Goal: Communication & Community: Answer question/provide support

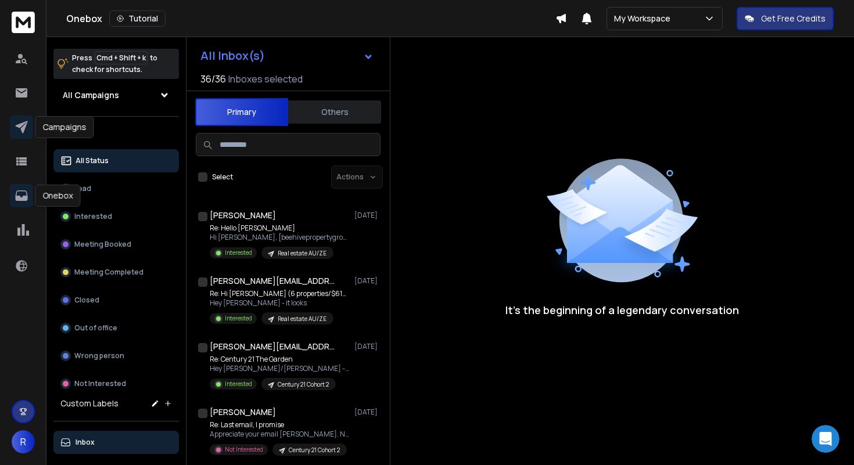
scroll to position [548, 0]
click at [26, 103] on link at bounding box center [21, 92] width 23 height 23
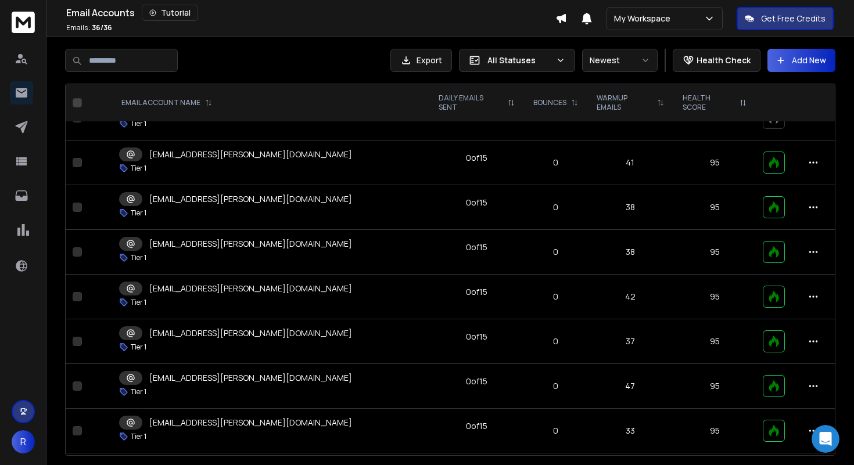
scroll to position [1154, 0]
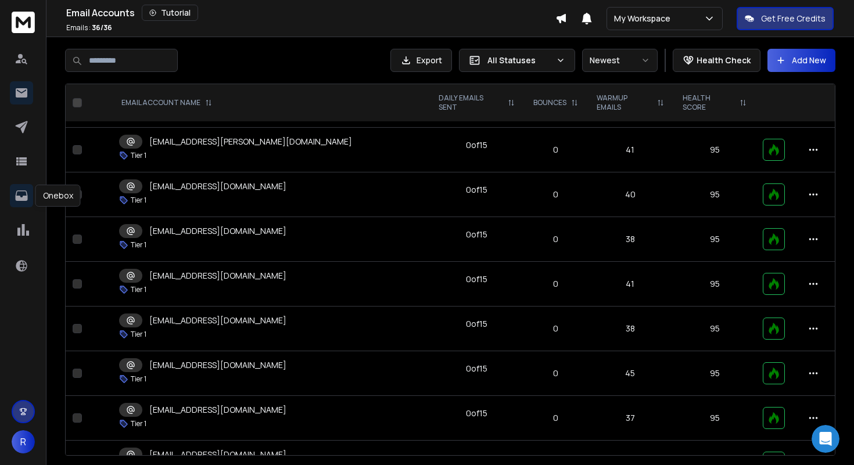
click at [13, 199] on link at bounding box center [21, 195] width 23 height 23
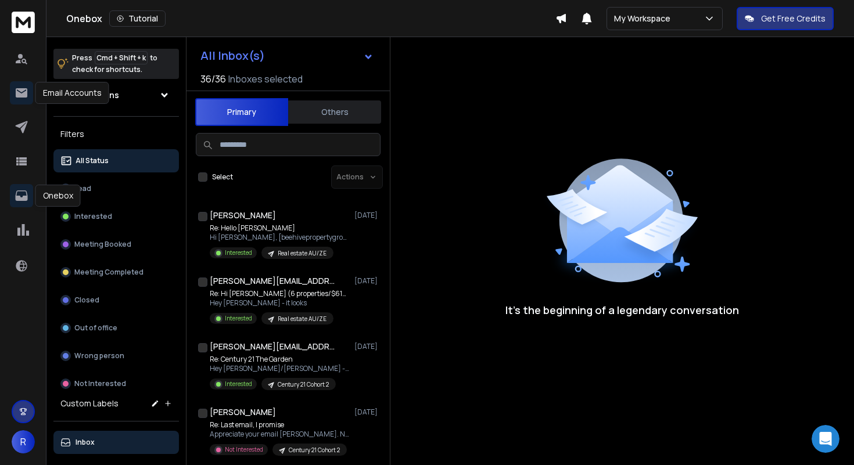
click at [20, 99] on icon at bounding box center [22, 93] width 14 height 14
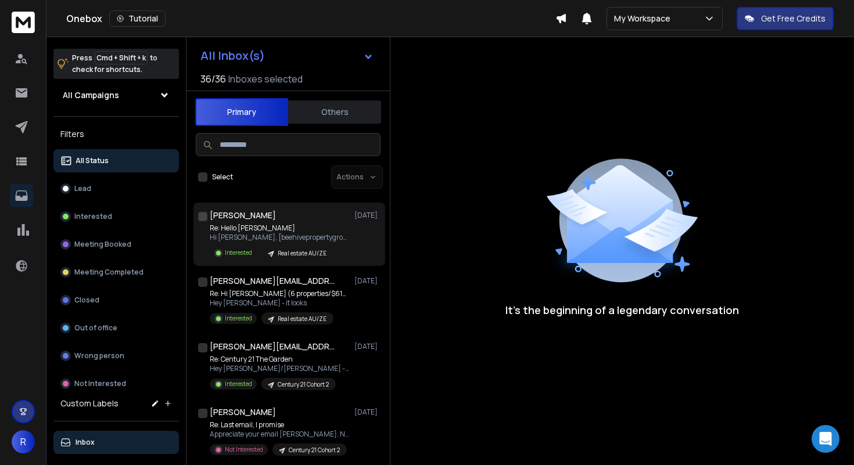
click at [281, 224] on p "Re: Hello [PERSON_NAME]" at bounding box center [279, 228] width 139 height 9
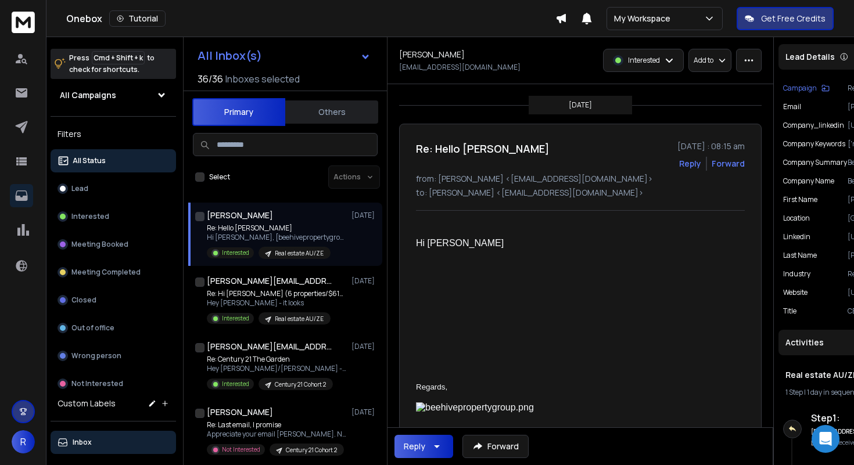
click at [414, 445] on div "Reply" at bounding box center [414, 447] width 21 height 12
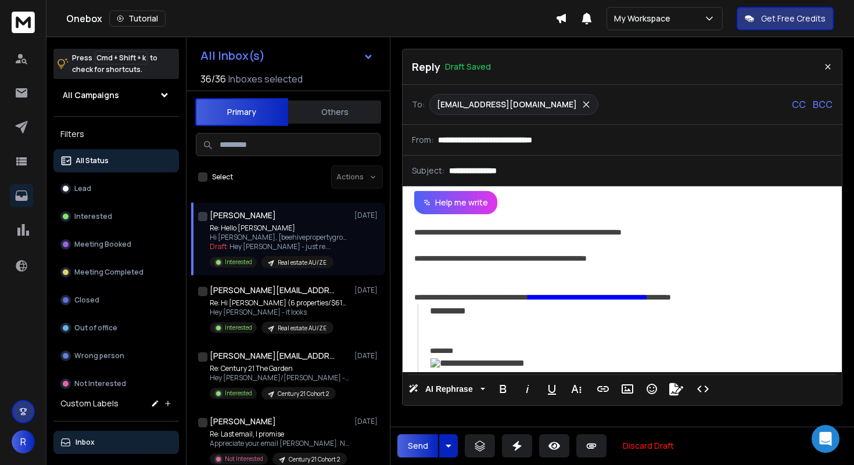
click at [677, 231] on div "**********" at bounding box center [620, 232] width 412 height 13
click at [655, 262] on div "**********" at bounding box center [620, 258] width 412 height 13
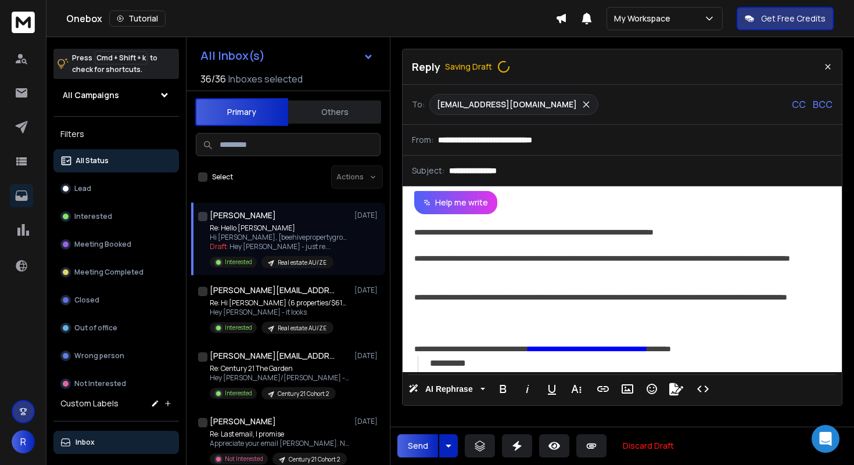
click at [759, 293] on div "**********" at bounding box center [620, 297] width 412 height 39
click at [501, 307] on div "**********" at bounding box center [620, 297] width 412 height 39
click at [503, 323] on div at bounding box center [620, 322] width 412 height 13
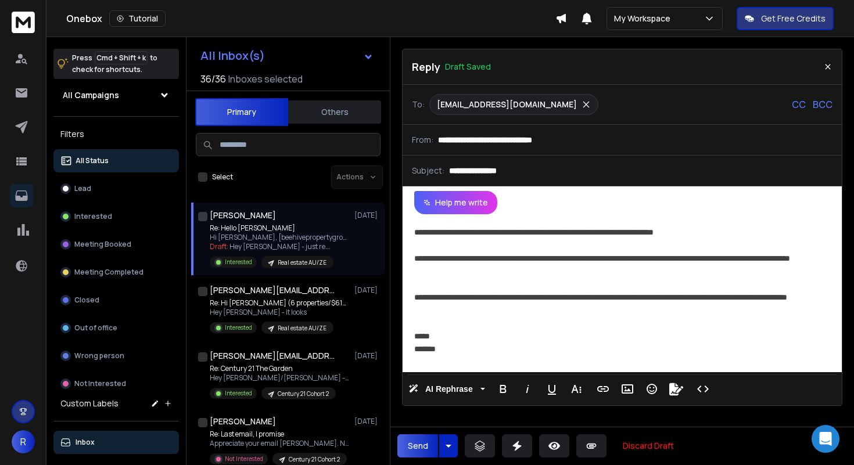
click at [415, 445] on button "Send" at bounding box center [417, 445] width 41 height 23
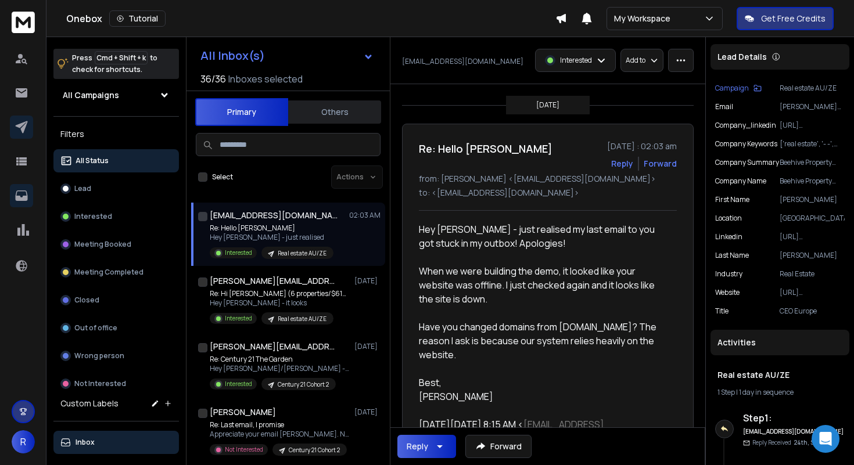
click at [20, 125] on icon at bounding box center [21, 127] width 12 height 12
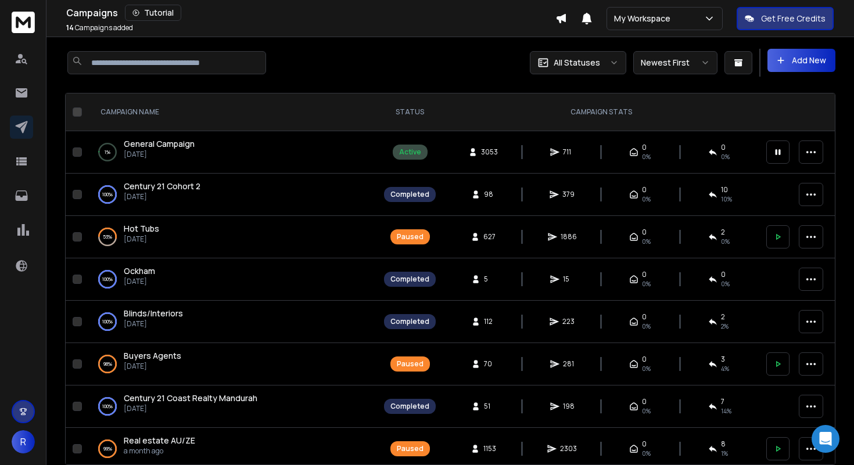
click at [258, 152] on div "1 % General Campaign [DATE]" at bounding box center [231, 152] width 267 height 28
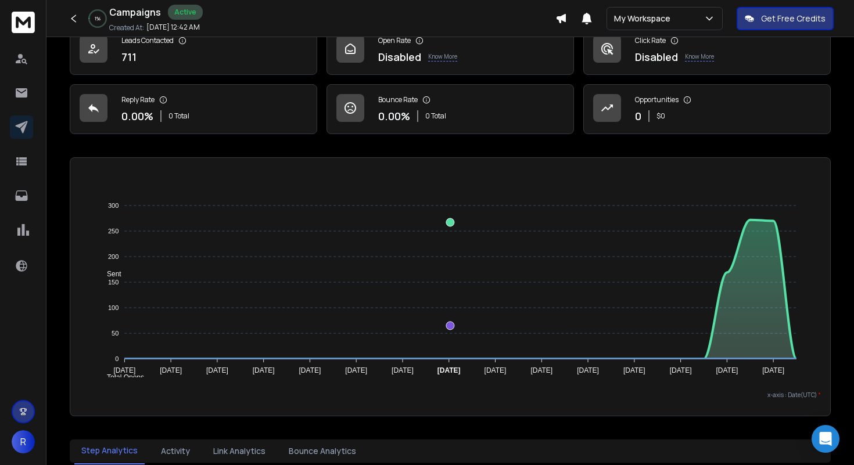
scroll to position [330, 0]
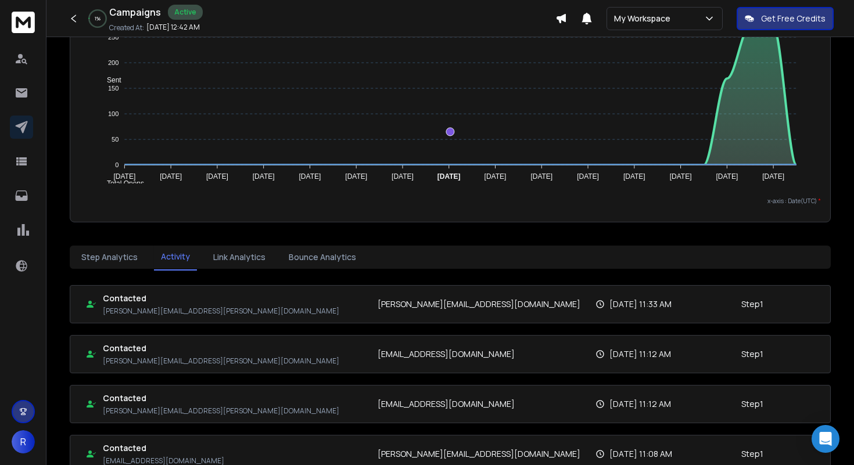
click at [178, 245] on button "Activity" at bounding box center [175, 257] width 43 height 27
click at [366, 306] on div "Contacted [PERSON_NAME][EMAIL_ADDRESS][PERSON_NAME][DOMAIN_NAME]" at bounding box center [232, 304] width 291 height 23
drag, startPoint x: 531, startPoint y: 305, endPoint x: 405, endPoint y: 306, distance: 125.4
click at [405, 306] on div "[PERSON_NAME][EMAIL_ADDRESS][DOMAIN_NAME]" at bounding box center [486, 304] width 218 height 12
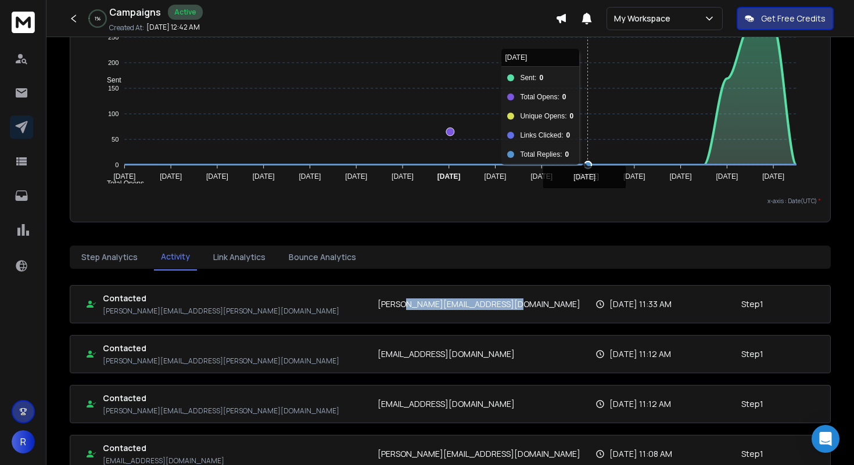
copy p "[DOMAIN_NAME]"
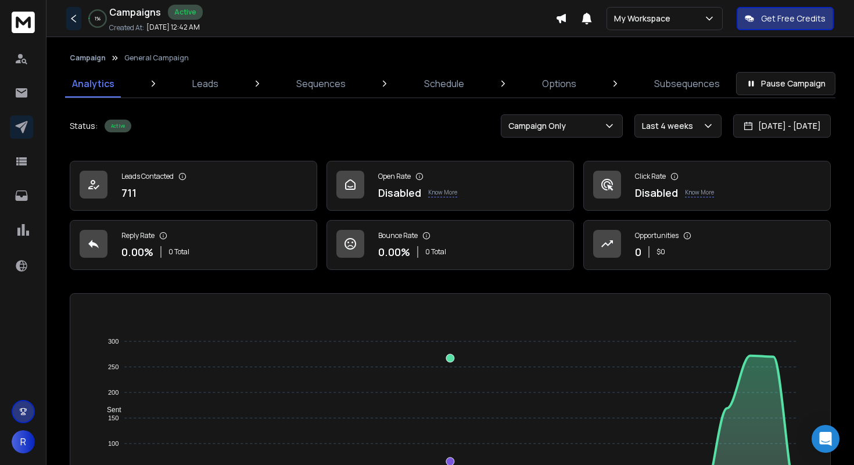
click at [71, 18] on icon at bounding box center [73, 19] width 5 height 8
